Goal: Task Accomplishment & Management: Manage account settings

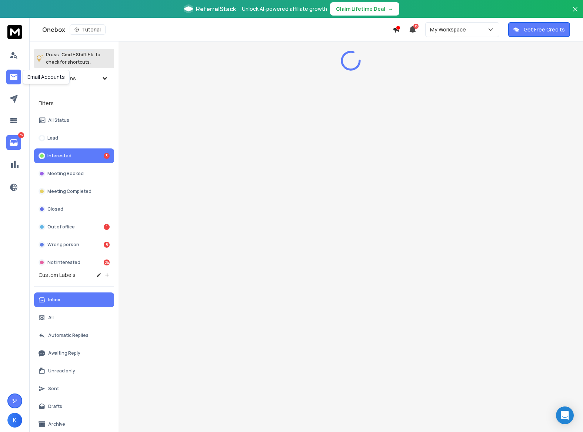
click at [11, 79] on icon at bounding box center [13, 77] width 7 height 6
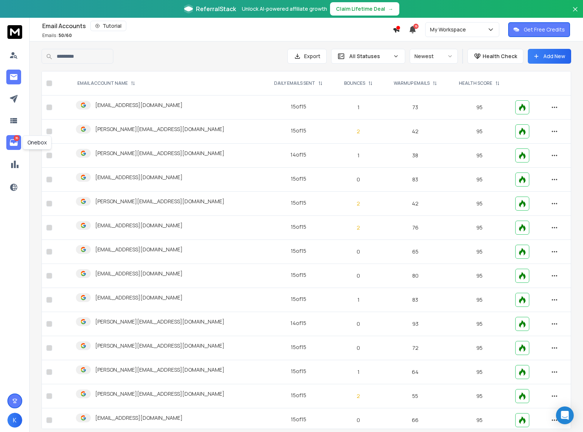
click at [16, 135] on p "36" at bounding box center [17, 138] width 6 height 6
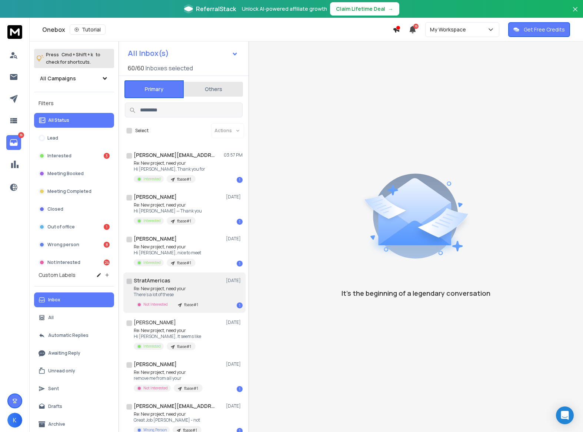
click at [149, 294] on p "There’s a lot of these" at bounding box center [168, 295] width 69 height 6
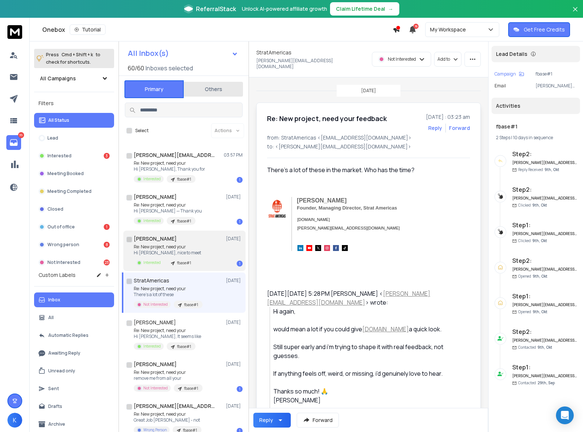
click at [153, 251] on p "Hi [PERSON_NAME], nice to meet" at bounding box center [167, 253] width 67 height 6
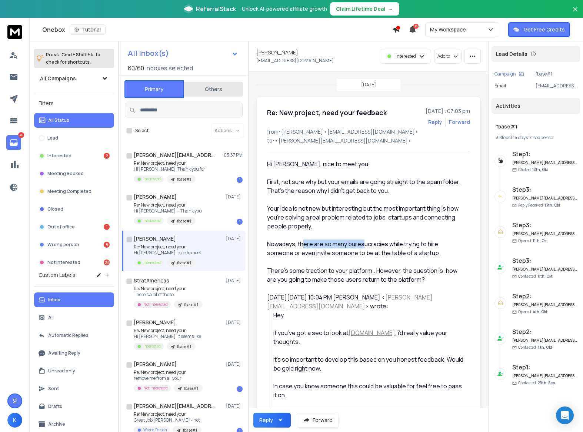
drag, startPoint x: 305, startPoint y: 244, endPoint x: 365, endPoint y: 245, distance: 59.7
click at [365, 245] on div "Nowadays, there are so many bureaucracies while trying to hire someone or even …" at bounding box center [365, 249] width 197 height 18
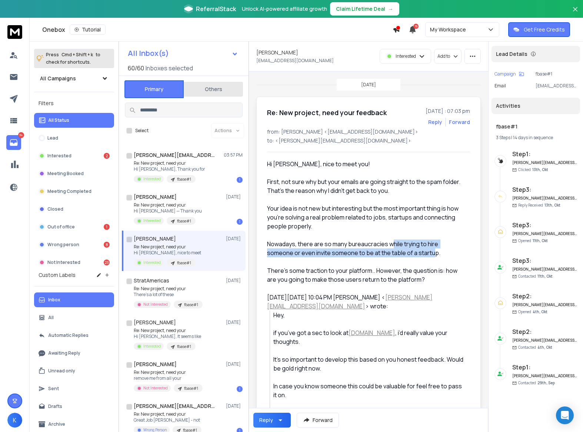
drag, startPoint x: 392, startPoint y: 245, endPoint x: 433, endPoint y: 254, distance: 41.7
click at [433, 254] on div "Nowadays, there are so many bureaucracies while trying to hire someone or even …" at bounding box center [365, 249] width 197 height 18
click at [422, 251] on div "Nowadays, there are so many bureaucracies while trying to hire someone or even …" at bounding box center [365, 249] width 197 height 18
drag, startPoint x: 336, startPoint y: 254, endPoint x: 367, endPoint y: 254, distance: 31.5
click at [367, 254] on div "Nowadays, there are so many bureaucracies while trying to hire someone or even …" at bounding box center [365, 249] width 197 height 18
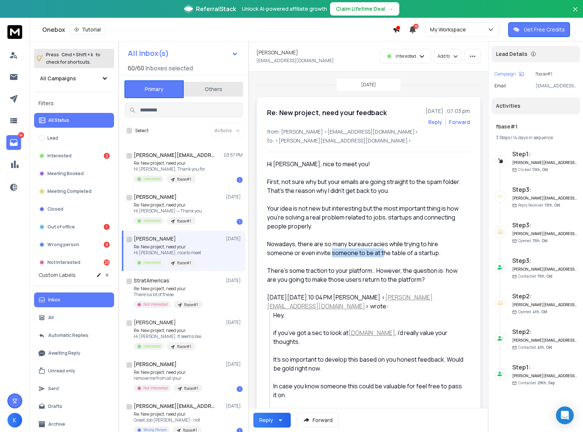
drag, startPoint x: 333, startPoint y: 252, endPoint x: 383, endPoint y: 252, distance: 50.4
click at [383, 252] on div "Nowadays, there are so many bureaucracies while trying to hire someone or even …" at bounding box center [365, 249] width 197 height 18
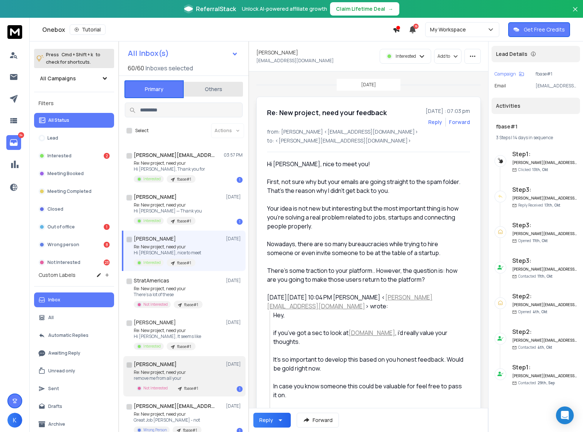
click at [175, 371] on p "Re: New project, need your" at bounding box center [168, 373] width 69 height 6
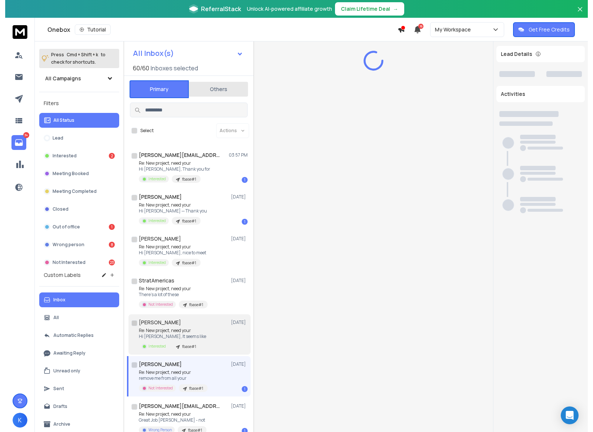
scroll to position [25, 0]
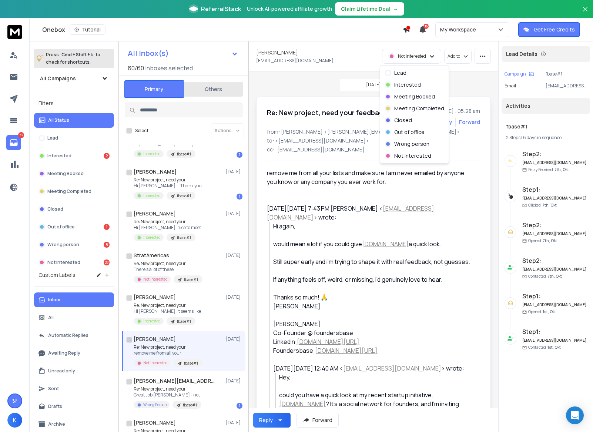
click at [407, 57] on p "Not Interested" at bounding box center [412, 56] width 28 height 6
click at [339, 36] on div "Onebox Tutorial 16 My Workspace Get Free Credits" at bounding box center [296, 30] width 593 height 24
click at [462, 61] on div "Add to" at bounding box center [458, 56] width 27 height 14
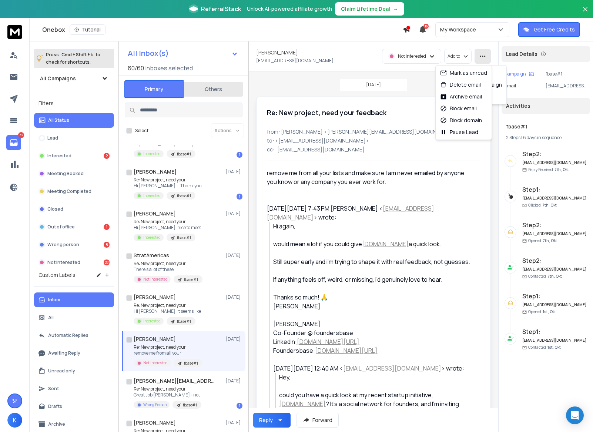
click at [486, 54] on button "button" at bounding box center [483, 56] width 16 height 15
click at [467, 121] on div "Block domain" at bounding box center [461, 120] width 42 height 7
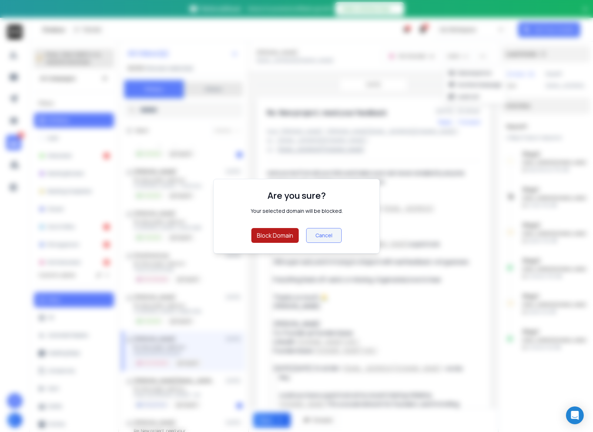
click at [287, 239] on button "Block Domain" at bounding box center [275, 235] width 47 height 15
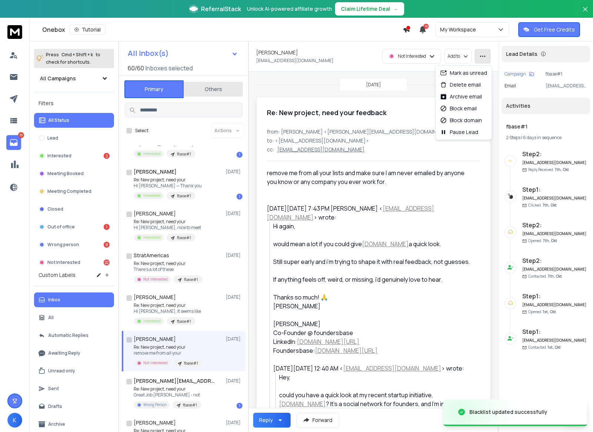
click at [485, 54] on icon "button" at bounding box center [483, 56] width 7 height 7
click at [463, 110] on div "Block email" at bounding box center [458, 108] width 37 height 7
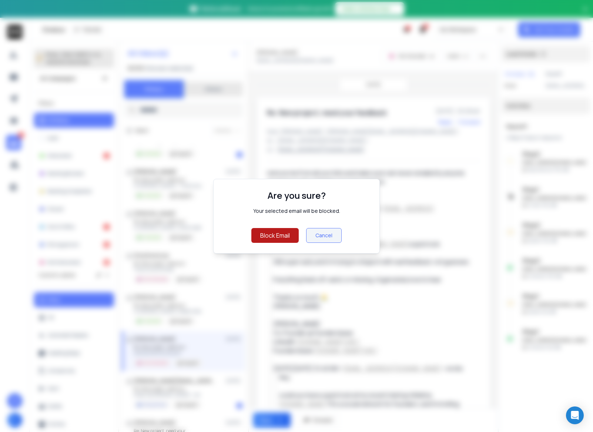
click at [288, 230] on button "Block Email" at bounding box center [275, 235] width 47 height 15
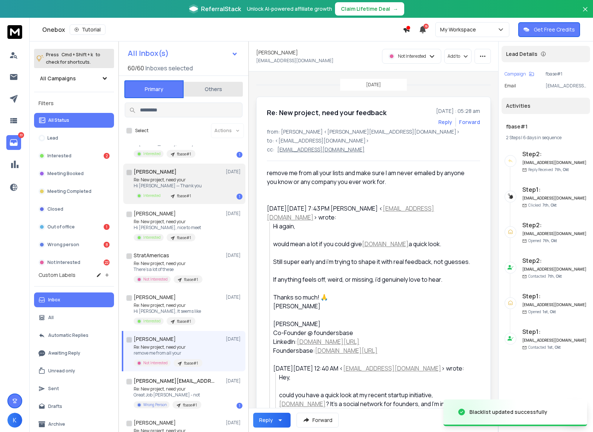
click at [185, 176] on div "[PERSON_NAME] [DATE] Re: New project, need your Hi [PERSON_NAME] — Thank you In…" at bounding box center [188, 183] width 109 height 31
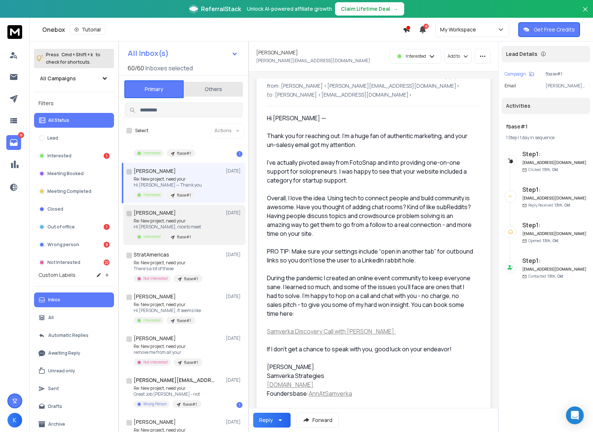
scroll to position [0, 0]
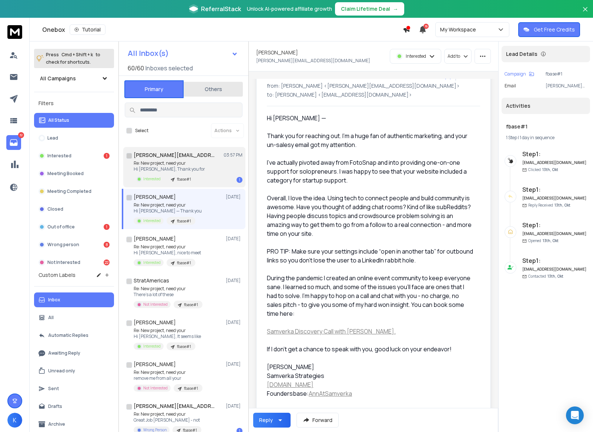
click at [185, 169] on p "Hi [PERSON_NAME], Thank you for" at bounding box center [169, 169] width 71 height 6
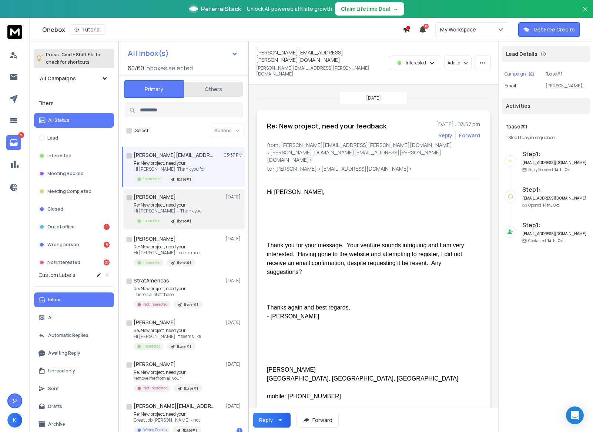
click at [172, 208] on p "Hi [PERSON_NAME] — Thank you" at bounding box center [168, 211] width 68 height 6
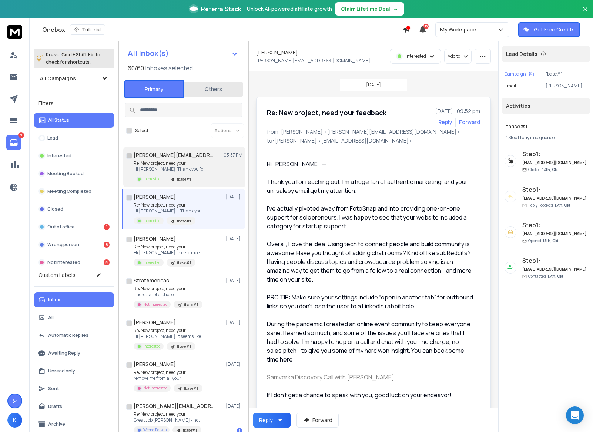
click at [174, 163] on p "Re: New project, need your" at bounding box center [169, 163] width 71 height 6
